Goal: Task Accomplishment & Management: Manage account settings

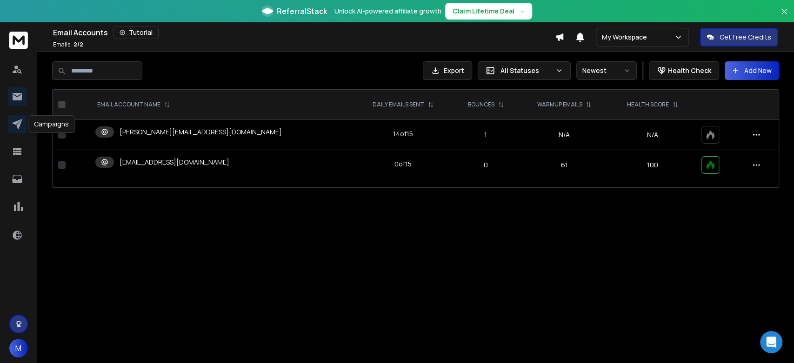
click at [19, 126] on icon at bounding box center [17, 125] width 10 height 10
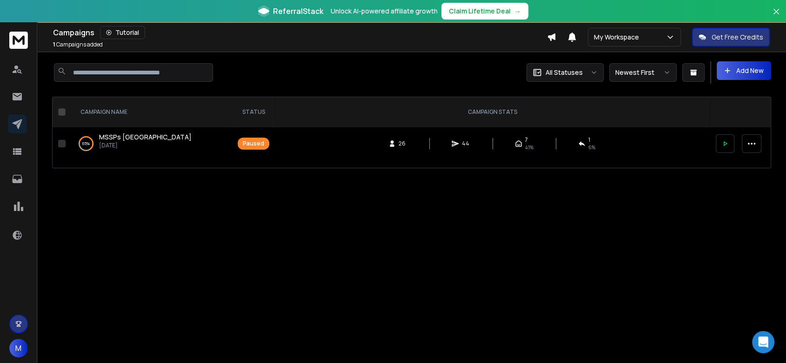
drag, startPoint x: 390, startPoint y: 183, endPoint x: 472, endPoint y: 286, distance: 132.0
click at [459, 263] on div "Campaigns 1 Campaigns Added All Statuses Newest First Add New CAMPAIGN NAME STA…" at bounding box center [411, 242] width 719 height 363
click at [325, 198] on div "Campaigns 1 Campaigns Added All Statuses Newest First Add New CAMPAIGN NAME STA…" at bounding box center [411, 242] width 719 height 363
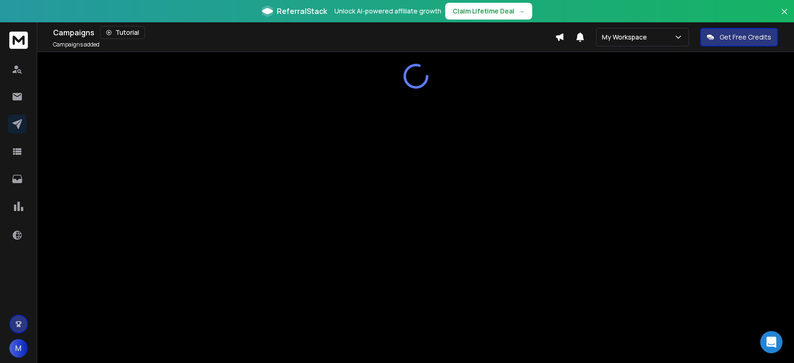
click at [573, 218] on div "ReferralStack Unlock AI-powered affiliate growth Lifetime Deals available! Clai…" at bounding box center [397, 181] width 794 height 363
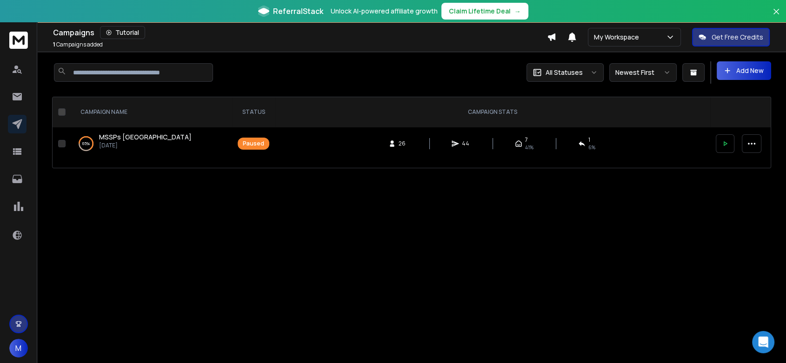
drag, startPoint x: 518, startPoint y: 209, endPoint x: 507, endPoint y: 260, distance: 52.7
click at [450, 243] on div "Campaigns 1 Campaigns Added All Statuses Newest First Add New CAMPAIGN NAME STA…" at bounding box center [411, 242] width 719 height 363
click at [509, 261] on div "Campaigns 1 Campaigns Added All Statuses Newest First Add New CAMPAIGN NAME STA…" at bounding box center [411, 242] width 719 height 363
